Goal: Navigation & Orientation: Find specific page/section

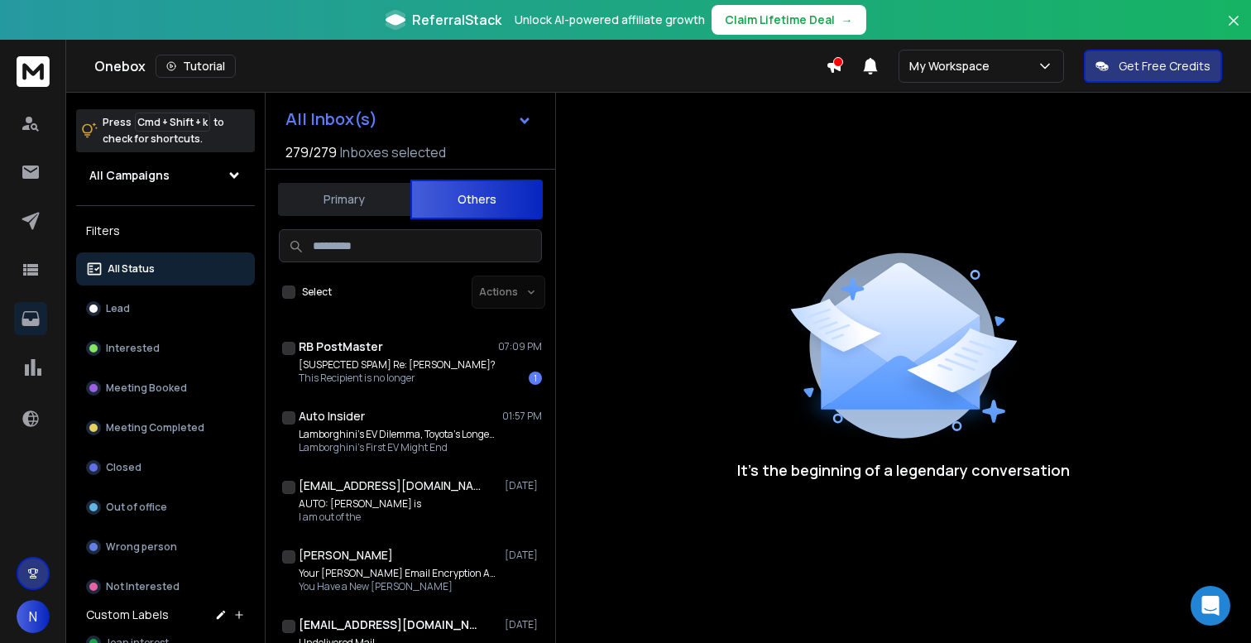
click at [366, 204] on button "Primary" at bounding box center [344, 199] width 132 height 36
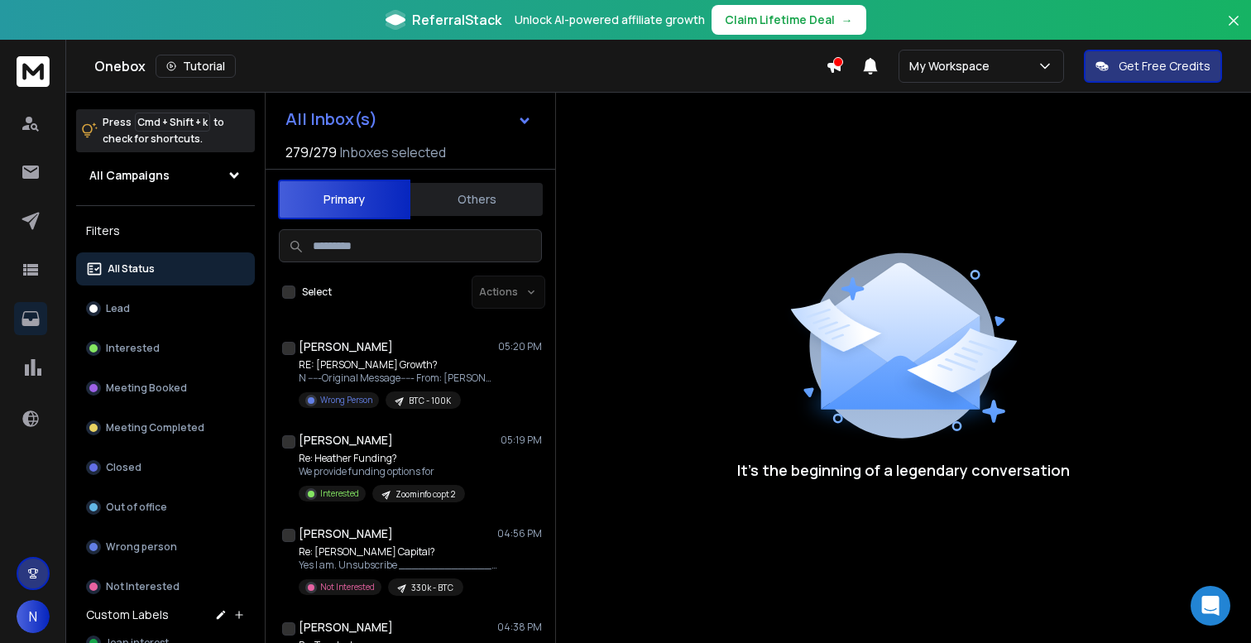
click at [456, 211] on button "Others" at bounding box center [476, 199] width 132 height 36
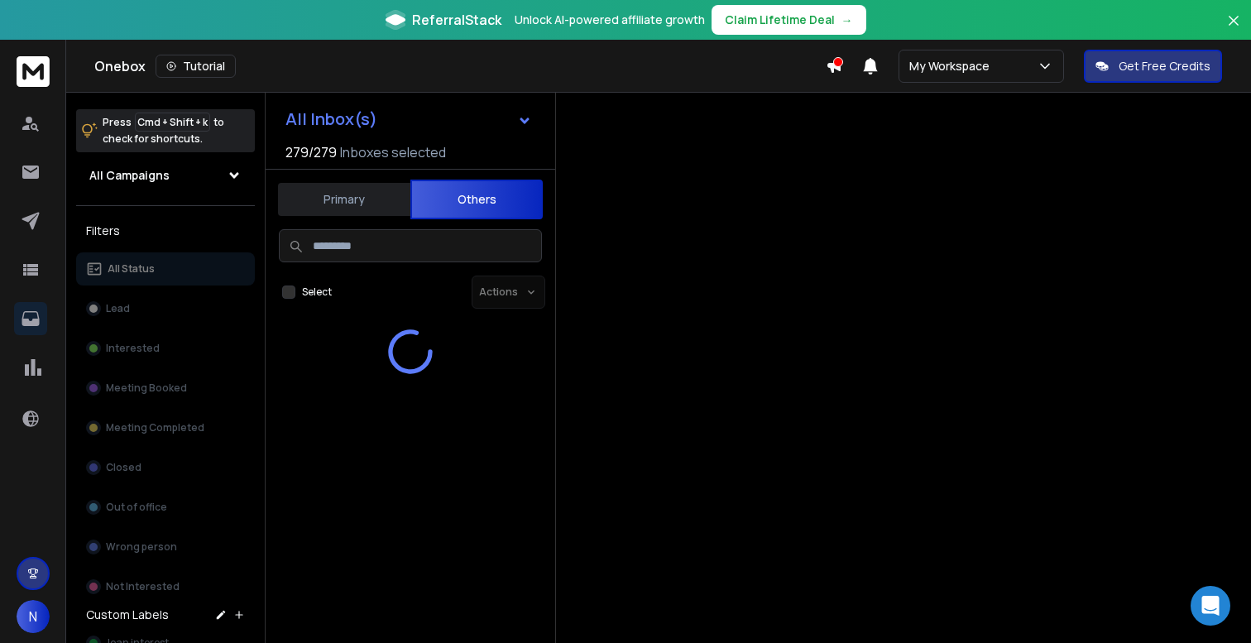
click at [367, 194] on button "Primary" at bounding box center [344, 199] width 132 height 36
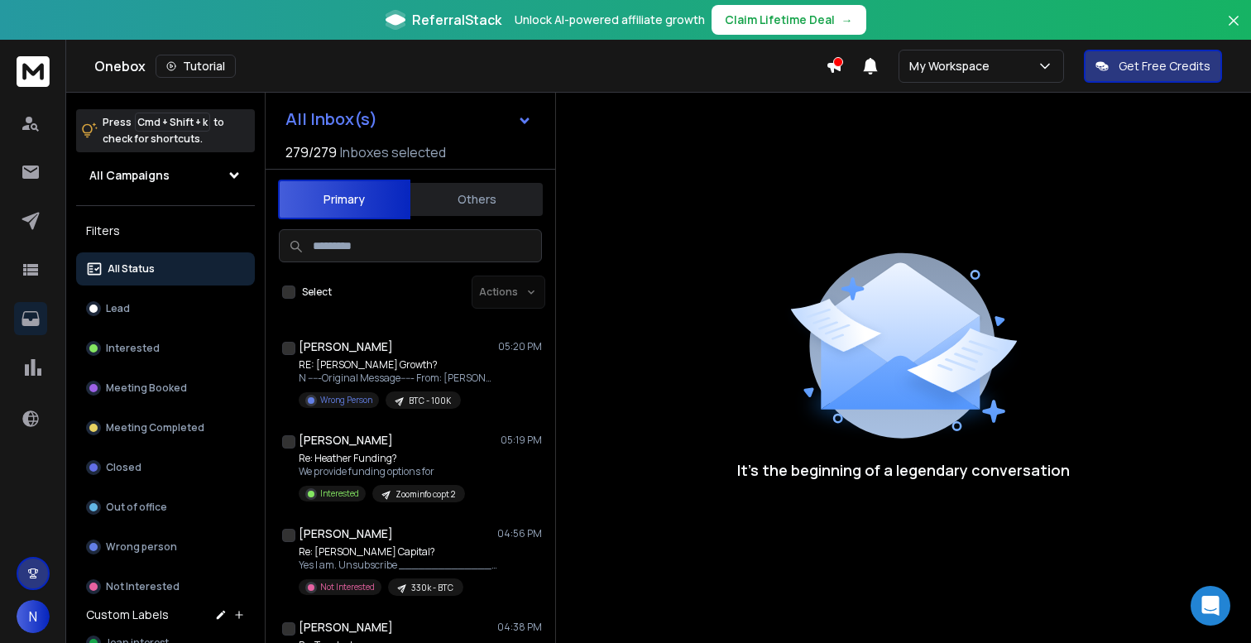
click at [479, 180] on div "All Inbox(s) 279 / 279 Inboxes selected Primary Others Select Actions [PERSON_N…" at bounding box center [411, 414] width 290 height 643
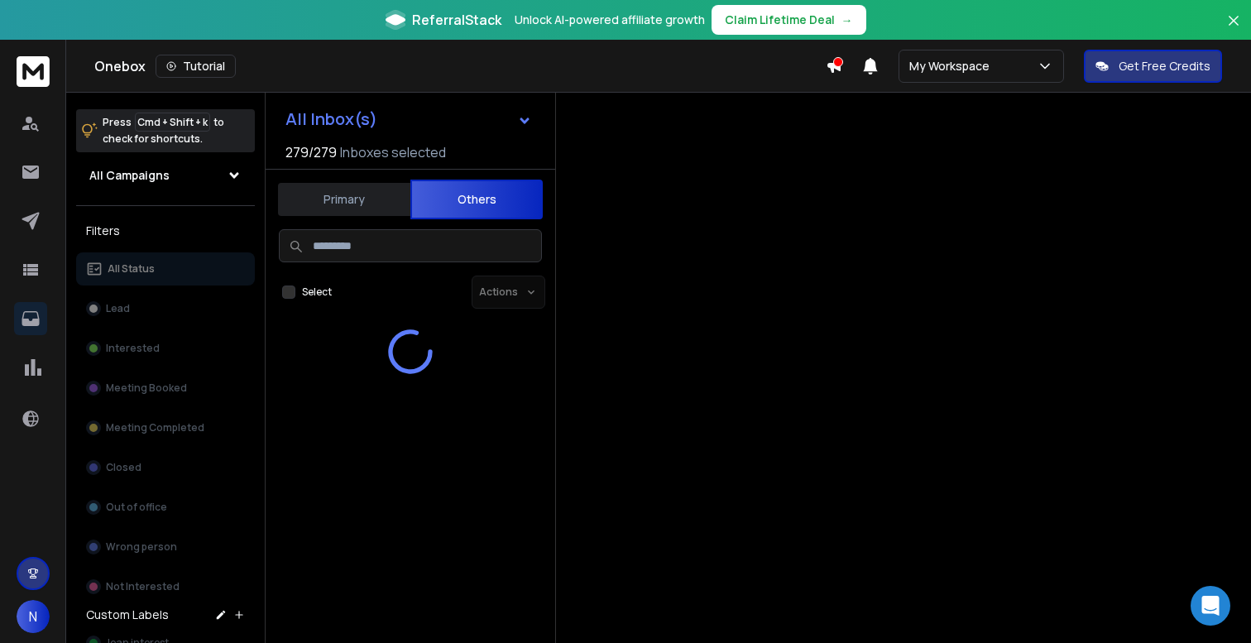
click at [478, 185] on button "Others" at bounding box center [476, 200] width 132 height 40
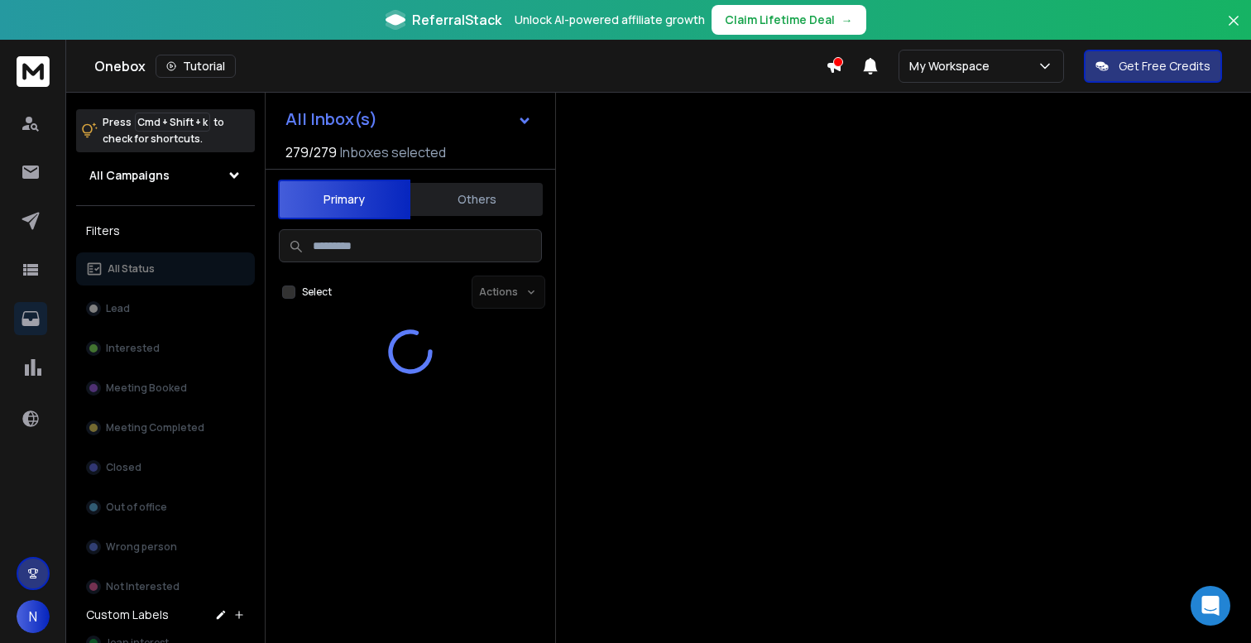
click at [386, 187] on button "Primary" at bounding box center [344, 200] width 132 height 40
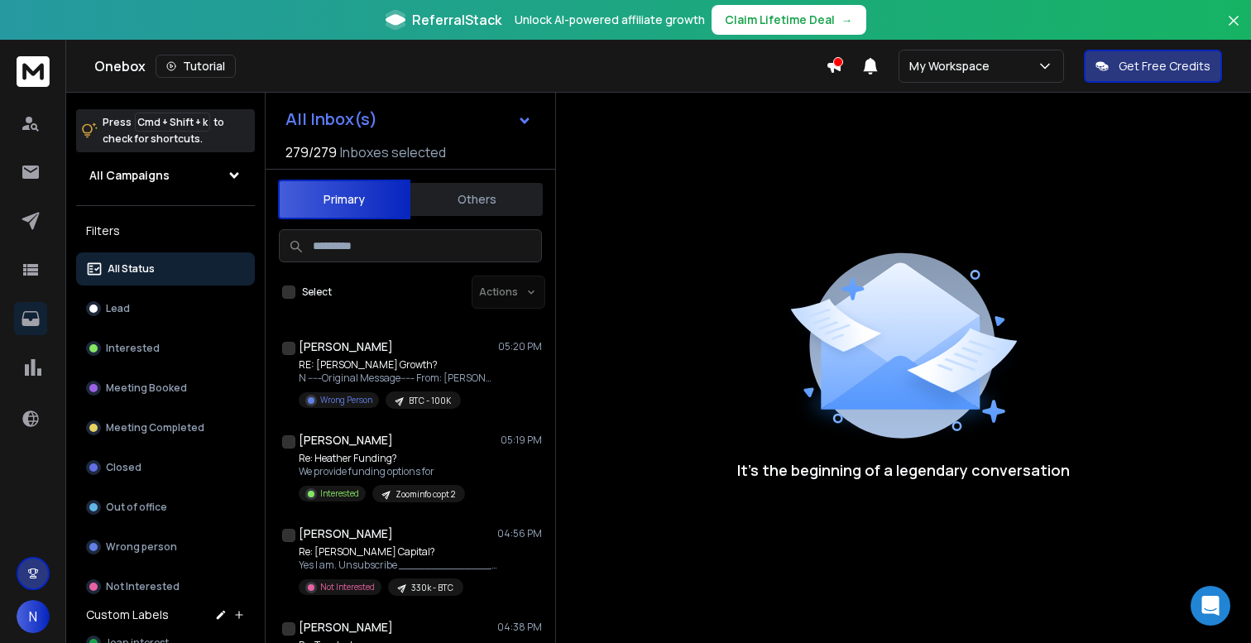
click at [419, 187] on button "Others" at bounding box center [476, 199] width 132 height 36
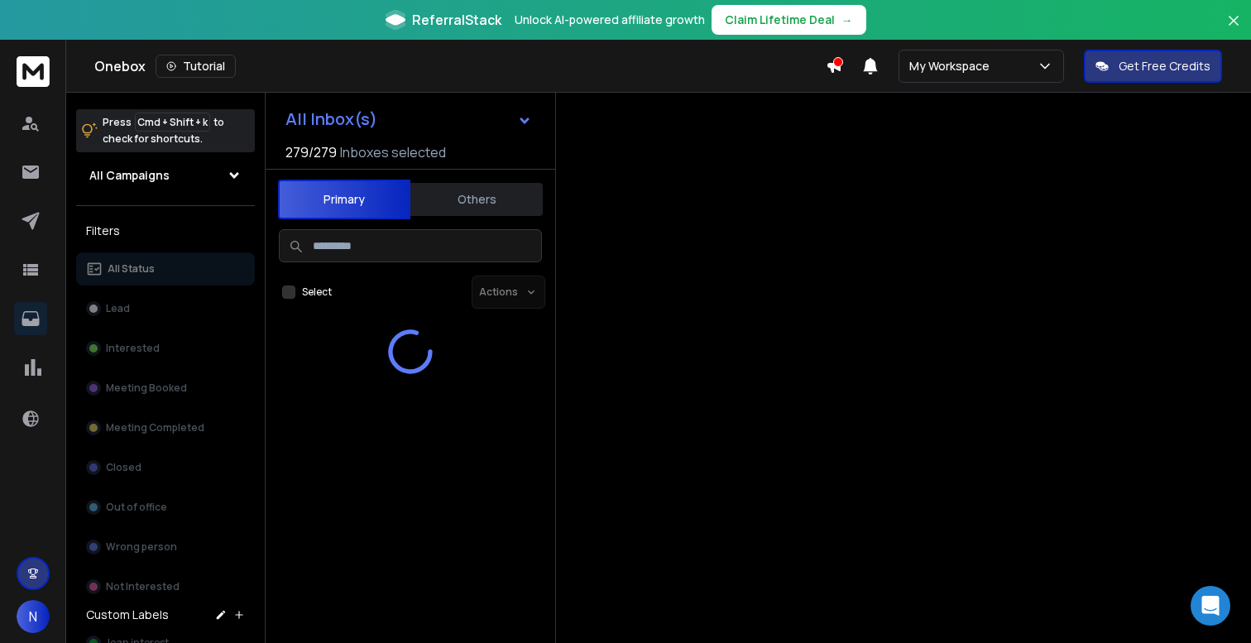
click at [368, 198] on button "Primary" at bounding box center [344, 200] width 132 height 40
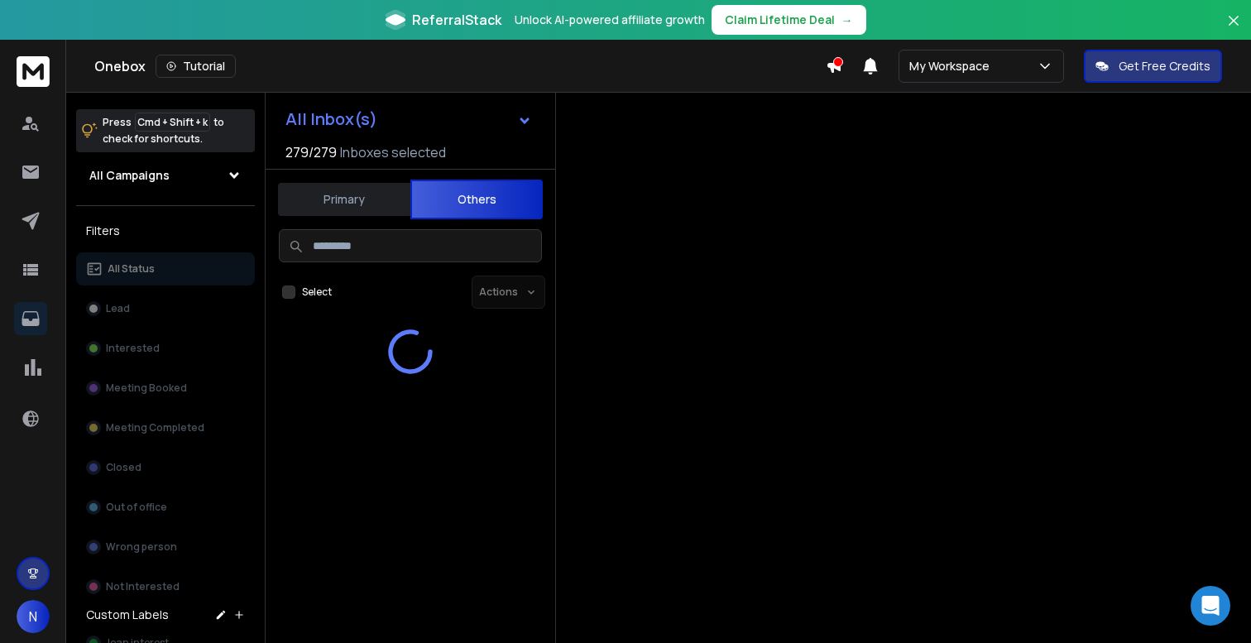
click at [448, 208] on button "Others" at bounding box center [476, 200] width 132 height 40
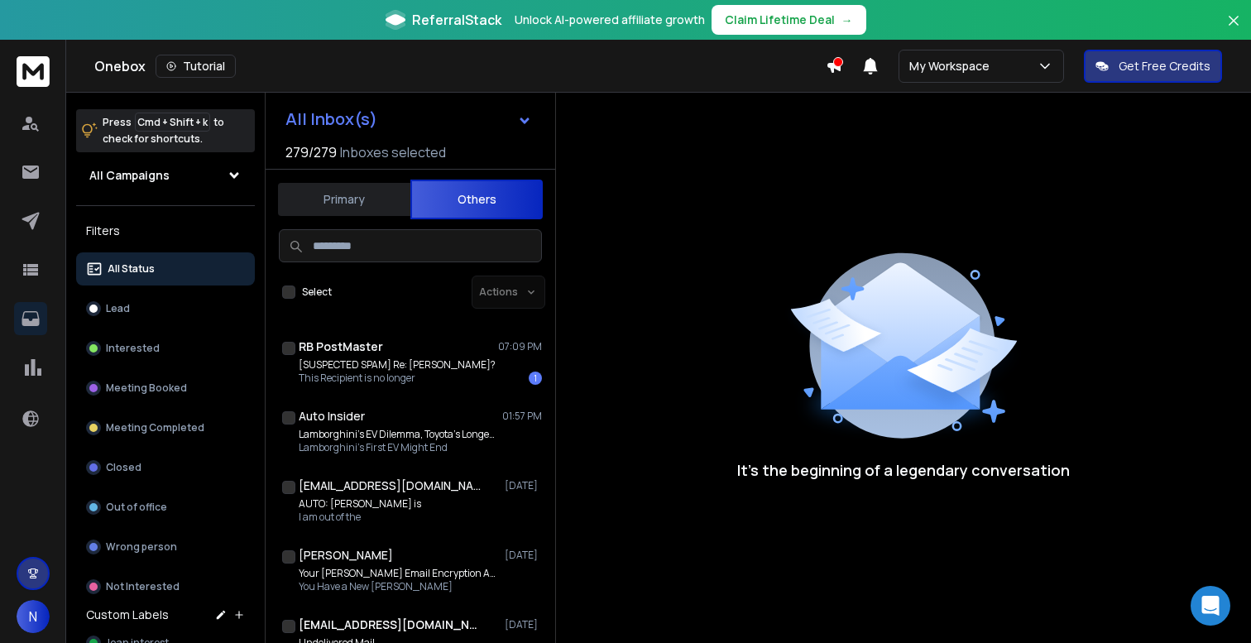
click at [361, 204] on button "Primary" at bounding box center [344, 199] width 132 height 36
